Goal: Information Seeking & Learning: Check status

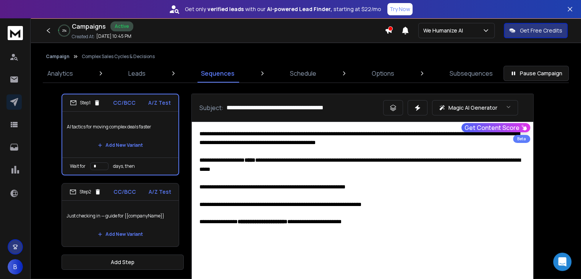
click at [64, 54] on button "Campaign" at bounding box center [58, 56] width 24 height 6
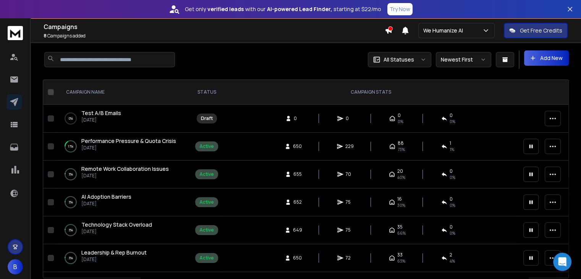
click at [120, 141] on span "Performance Pressure & Quota Crisis" at bounding box center [128, 140] width 95 height 7
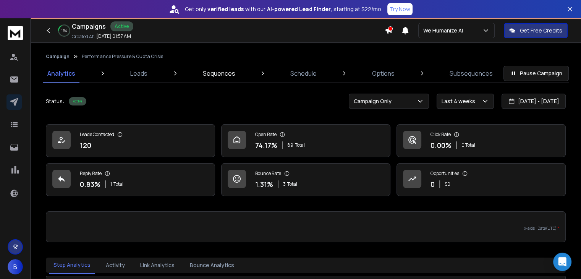
click at [212, 76] on p "Sequences" at bounding box center [219, 73] width 32 height 9
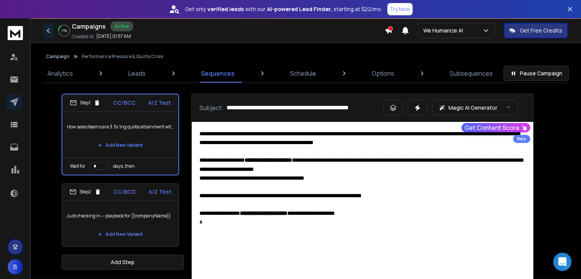
click at [50, 29] on icon at bounding box center [48, 30] width 7 height 7
